Goal: Task Accomplishment & Management: Manage account settings

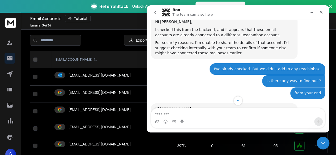
scroll to position [197, 0]
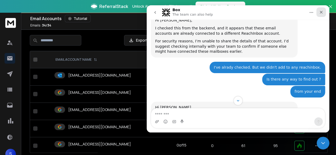
click at [323, 13] on div "Close" at bounding box center [321, 12] width 10 height 10
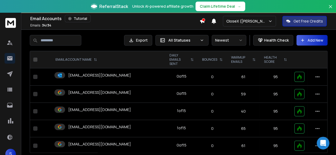
scroll to position [369, 0]
click at [241, 24] on p "CloseX ([PERSON_NAME])" at bounding box center [247, 21] width 42 height 5
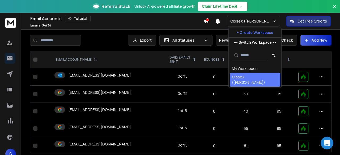
click at [245, 77] on div "CloseX ([PERSON_NAME])" at bounding box center [255, 80] width 46 height 11
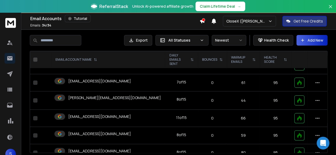
scroll to position [66, 0]
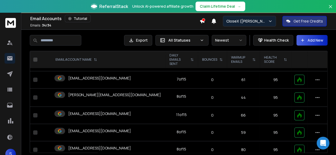
click at [260, 22] on div "CloseX ([PERSON_NAME])" at bounding box center [249, 21] width 46 height 5
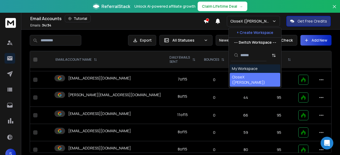
click at [239, 68] on div "My Workspace" at bounding box center [245, 68] width 26 height 5
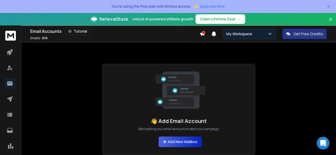
click at [256, 36] on div "My Workspace" at bounding box center [249, 33] width 46 height 5
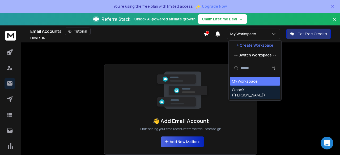
click at [254, 90] on div "CloseX ([PERSON_NAME])" at bounding box center [255, 92] width 46 height 11
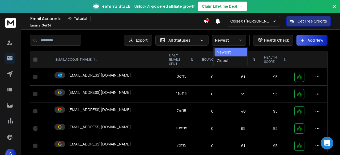
click at [236, 40] on button "Newest" at bounding box center [229, 40] width 35 height 11
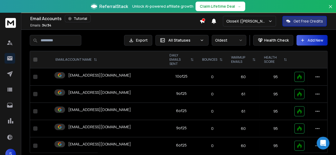
scroll to position [0, 0]
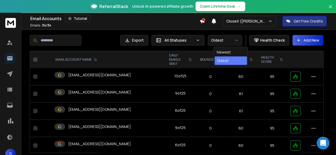
click at [239, 37] on button "Oldest" at bounding box center [225, 40] width 35 height 11
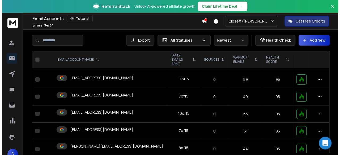
scroll to position [0, 0]
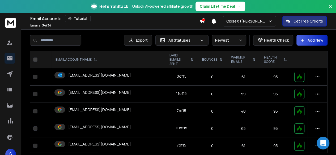
click at [196, 40] on p "All Statuses" at bounding box center [182, 40] width 29 height 5
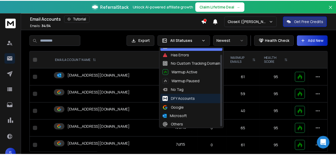
scroll to position [7, 0]
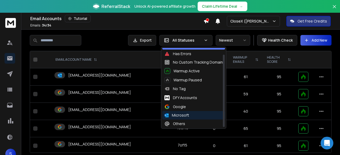
click at [181, 117] on div "Microsoft" at bounding box center [176, 115] width 25 height 5
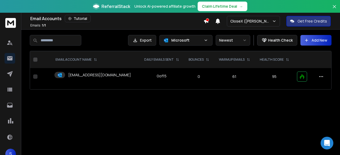
click at [316, 39] on button "Add New" at bounding box center [316, 40] width 31 height 11
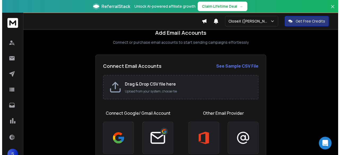
scroll to position [39, 0]
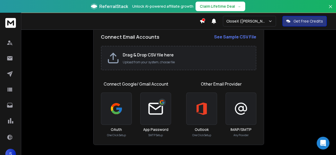
click at [199, 112] on icon at bounding box center [202, 109] width 12 height 12
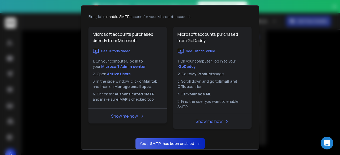
scroll to position [35, 0]
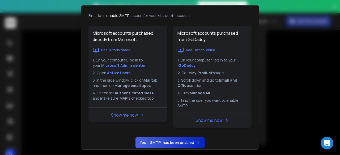
click at [171, 138] on button "Yes , SMTP has been enabled" at bounding box center [170, 143] width 69 height 11
